Goal: Check status: Check status

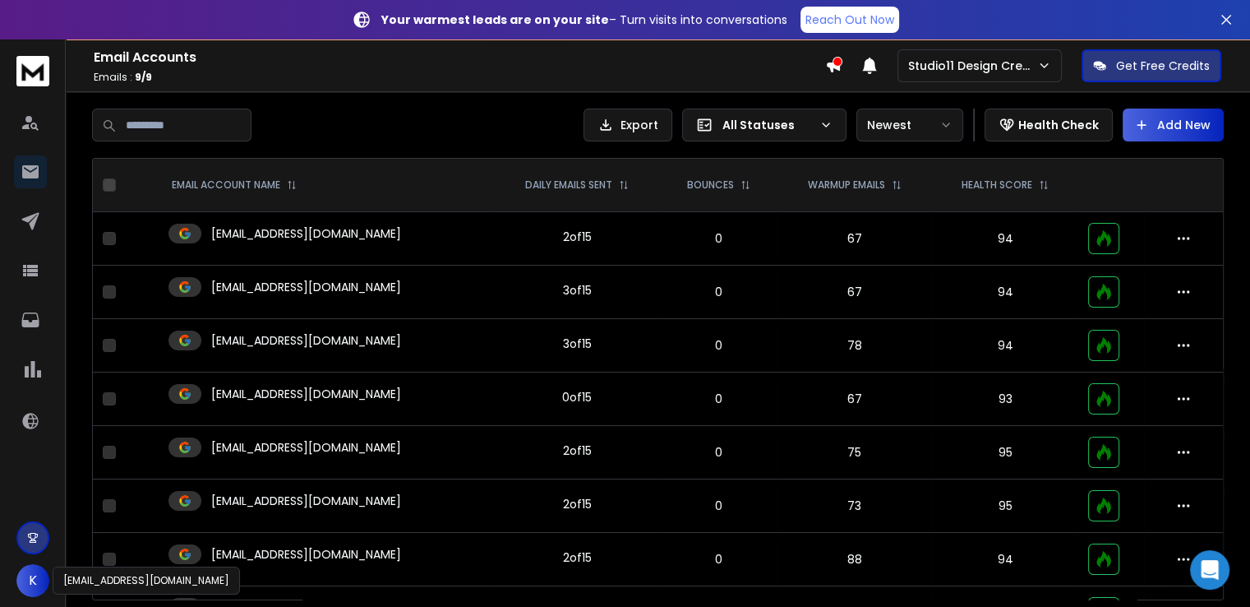
click at [29, 583] on span "K" at bounding box center [32, 580] width 33 height 33
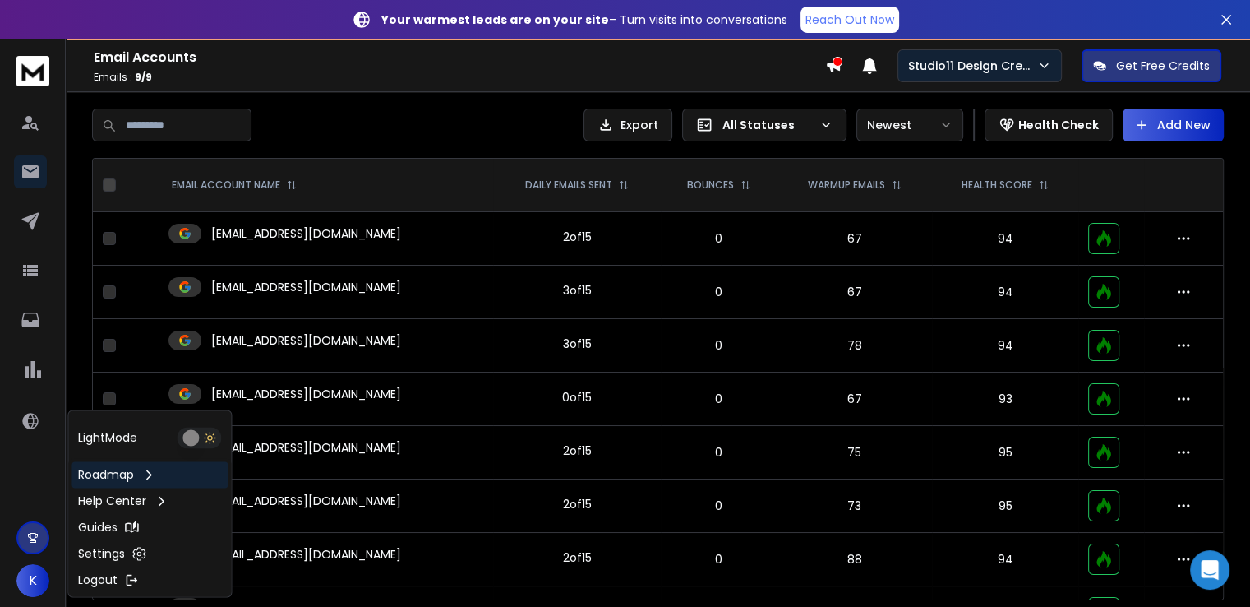
click at [995, 59] on p "Studio11 Design Creative" at bounding box center [972, 66] width 129 height 16
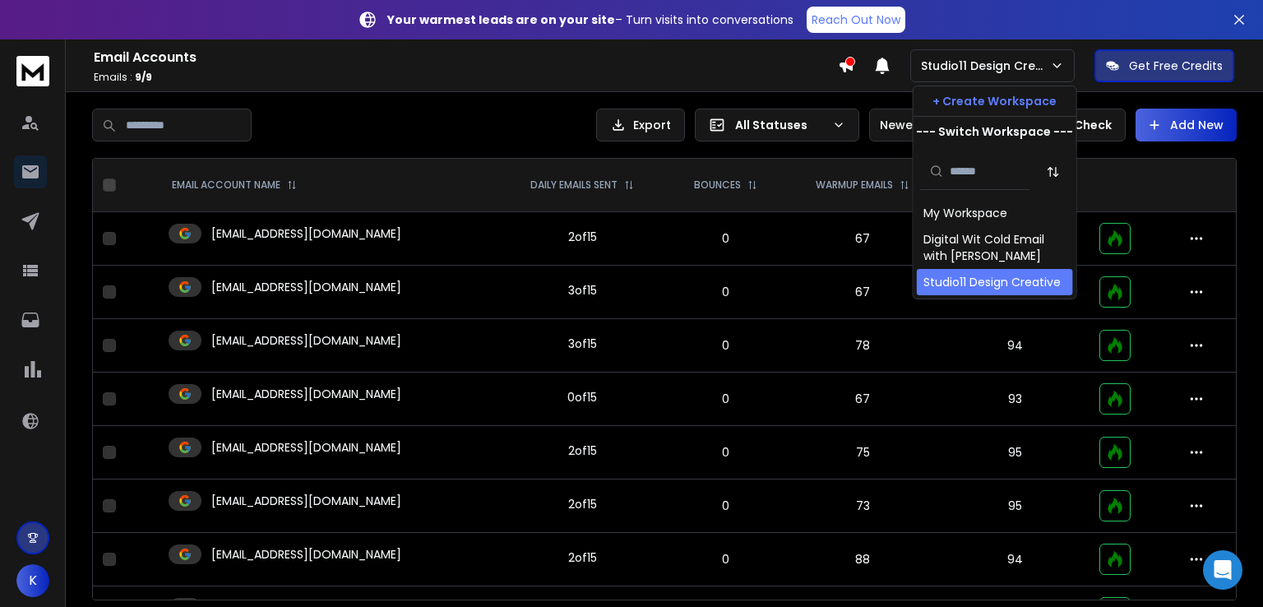
click at [993, 289] on div "Studio11 Design Creative" at bounding box center [991, 282] width 137 height 16
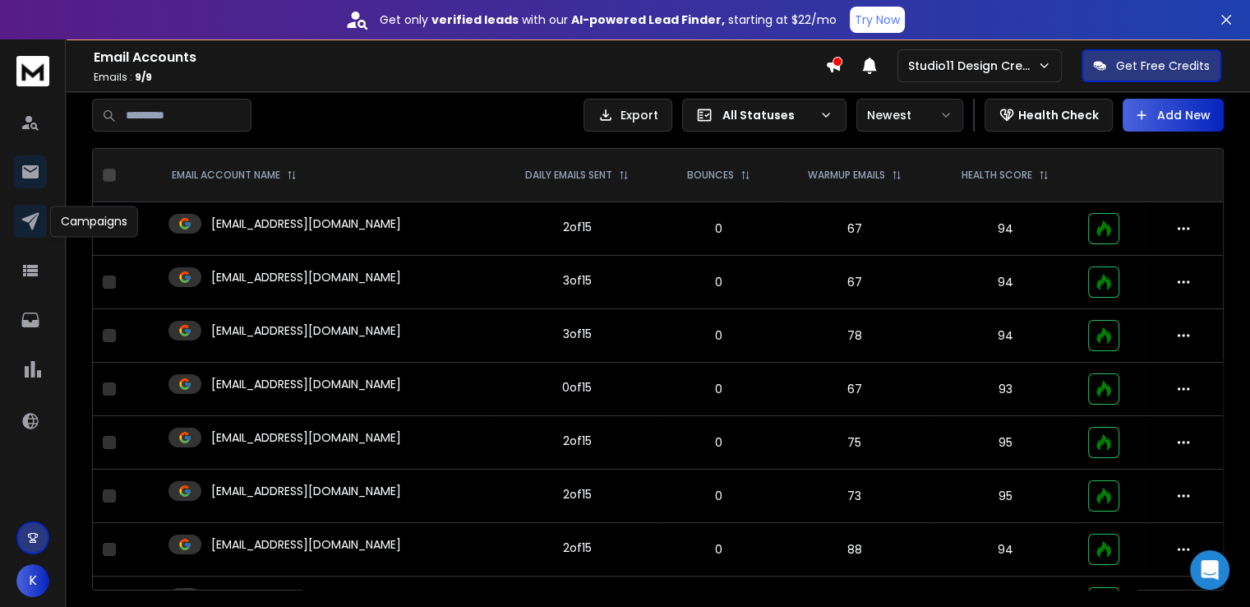
click at [30, 211] on icon at bounding box center [31, 221] width 20 height 20
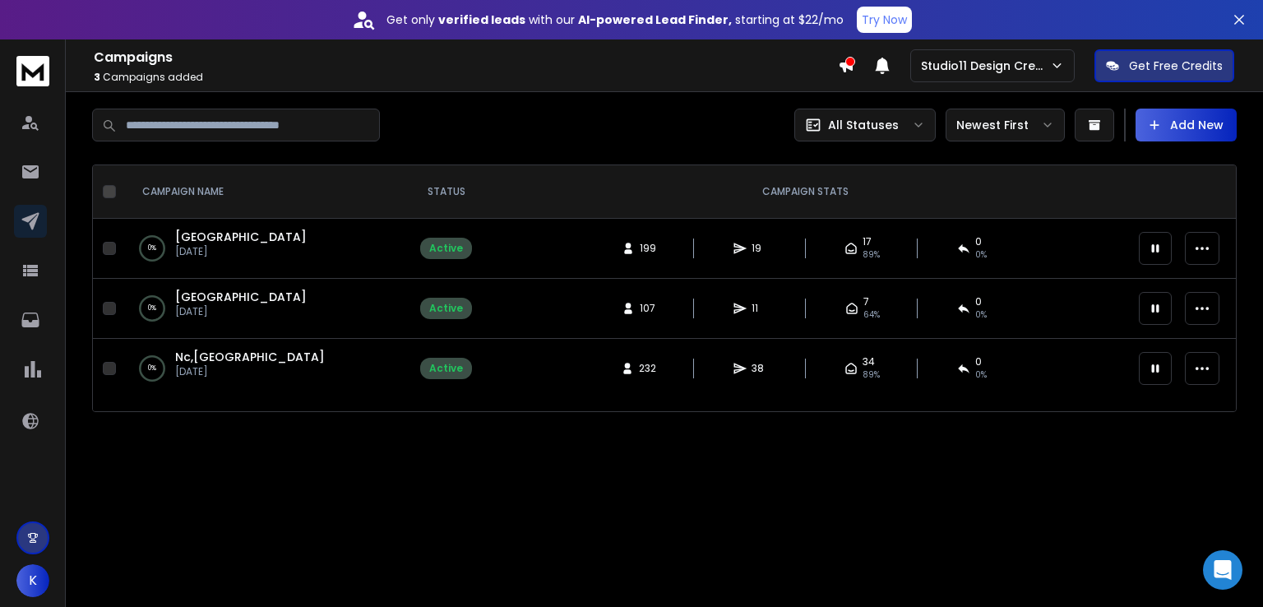
click at [247, 224] on td "0 % British Columbia 5 days ago" at bounding box center [266, 249] width 288 height 60
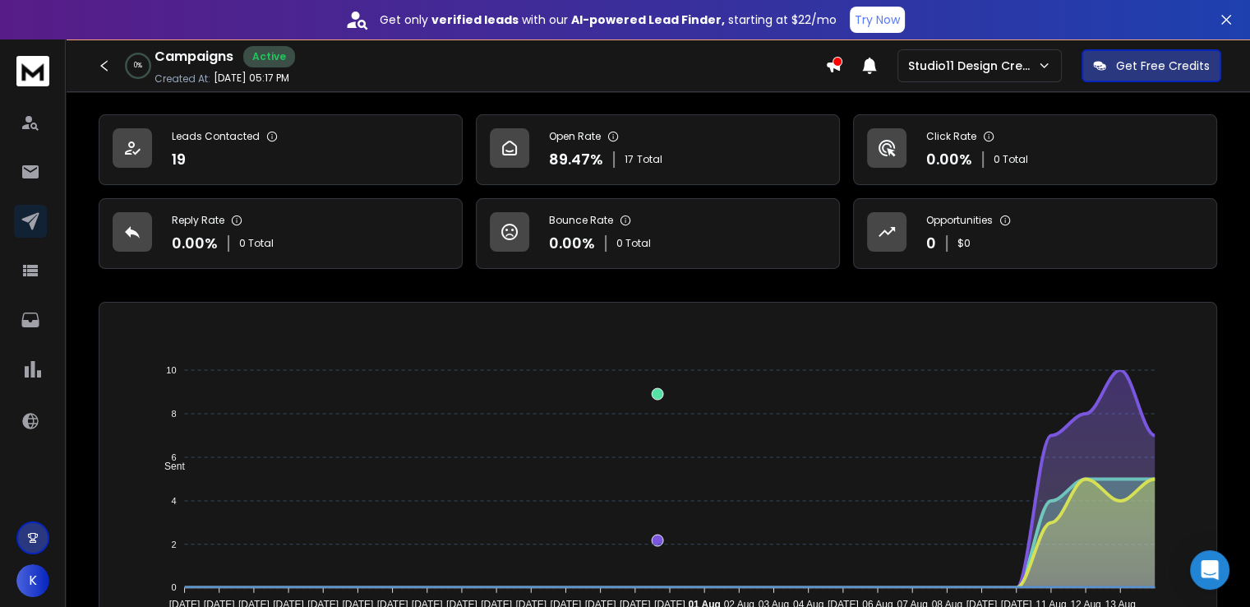
scroll to position [112, 0]
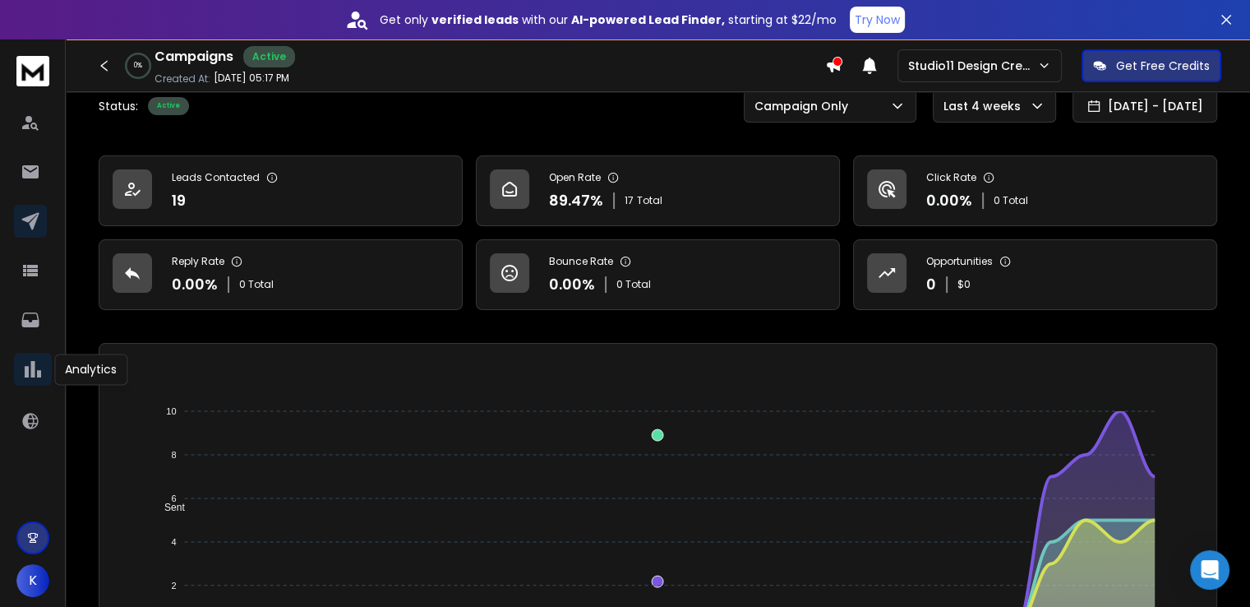
click at [31, 358] on icon at bounding box center [33, 369] width 25 height 25
